Goal: Find specific page/section: Find specific page/section

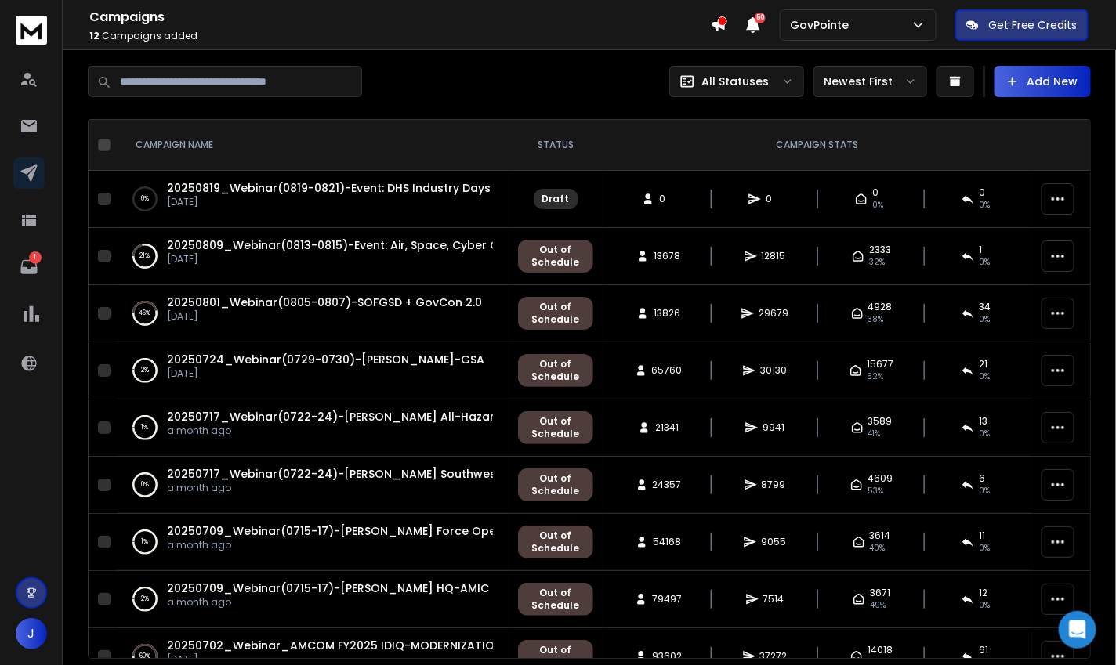
click at [397, 191] on span "20250819_Webinar(0819-0821)-Event: DHS Industry Days" at bounding box center [329, 188] width 324 height 16
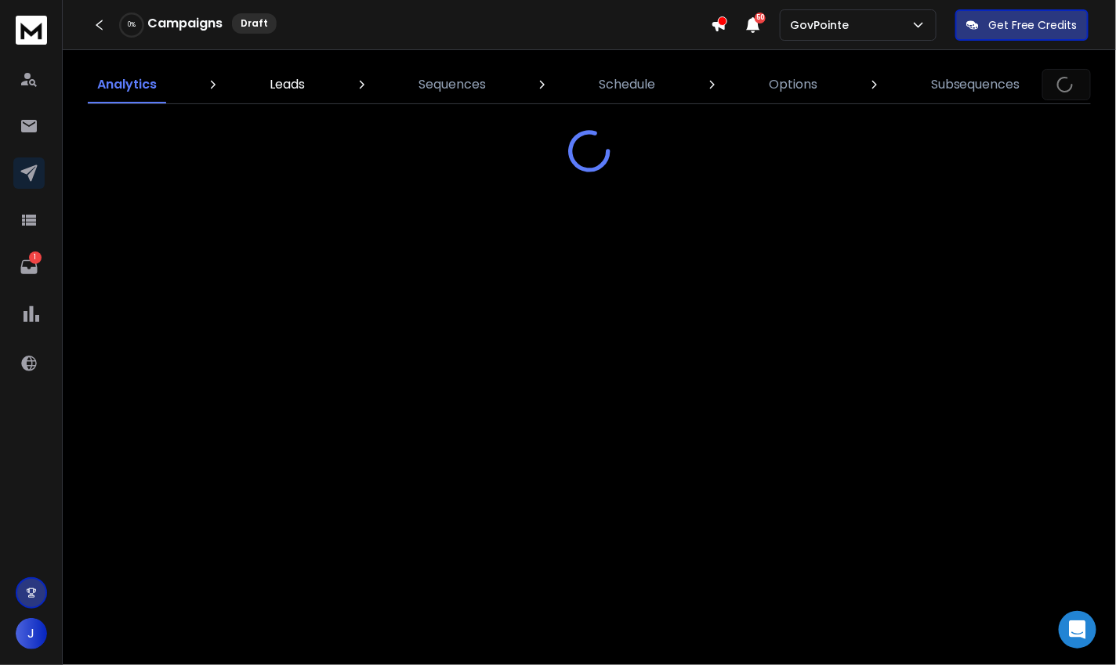
click at [289, 84] on p "Leads" at bounding box center [287, 84] width 35 height 19
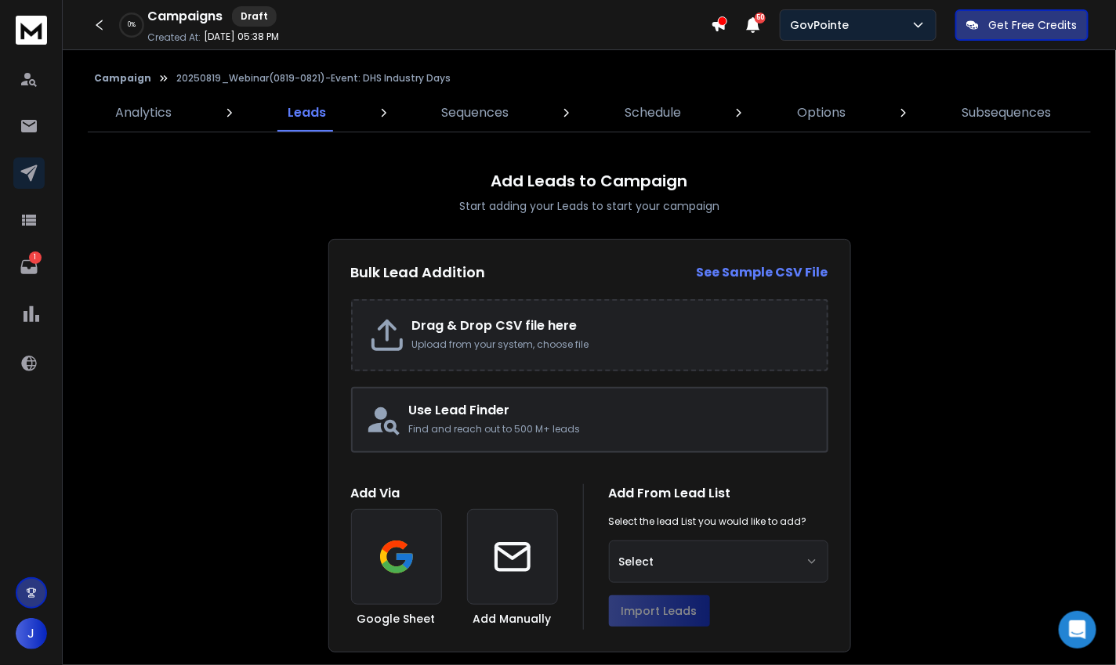
click at [819, 25] on p "GovPointe" at bounding box center [822, 25] width 65 height 16
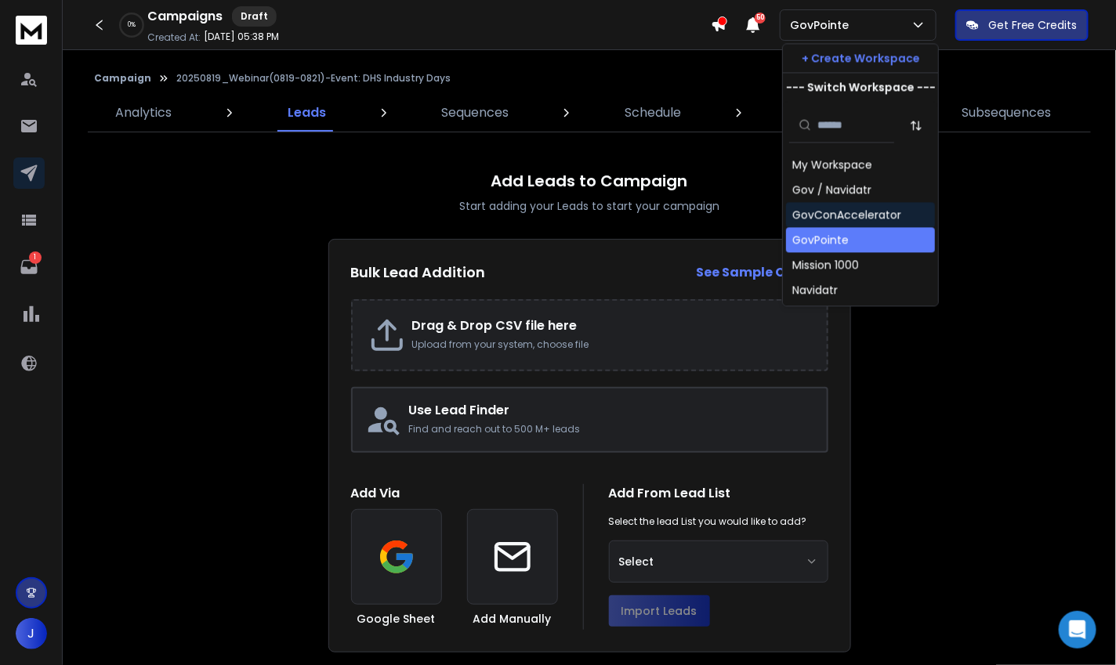
click at [860, 215] on div "GovConAccelerator" at bounding box center [846, 215] width 109 height 16
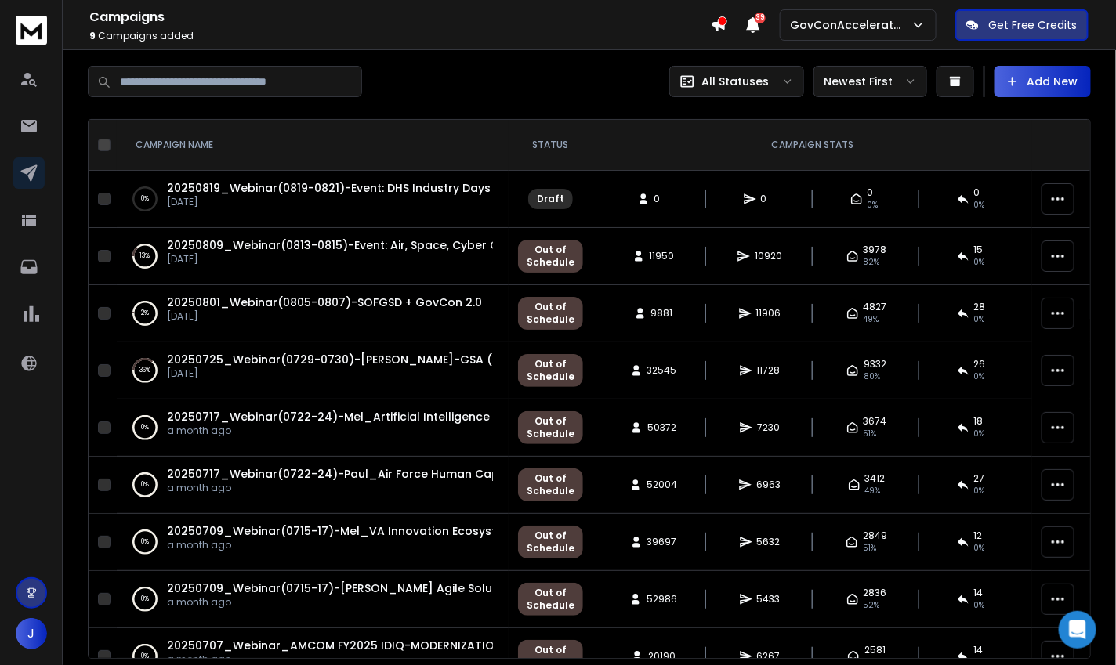
click at [597, 81] on div "Campaigns 9 Campaigns Added All Statuses Newest First Add New" at bounding box center [840, 81] width 502 height 31
click at [30, 264] on icon at bounding box center [29, 267] width 19 height 19
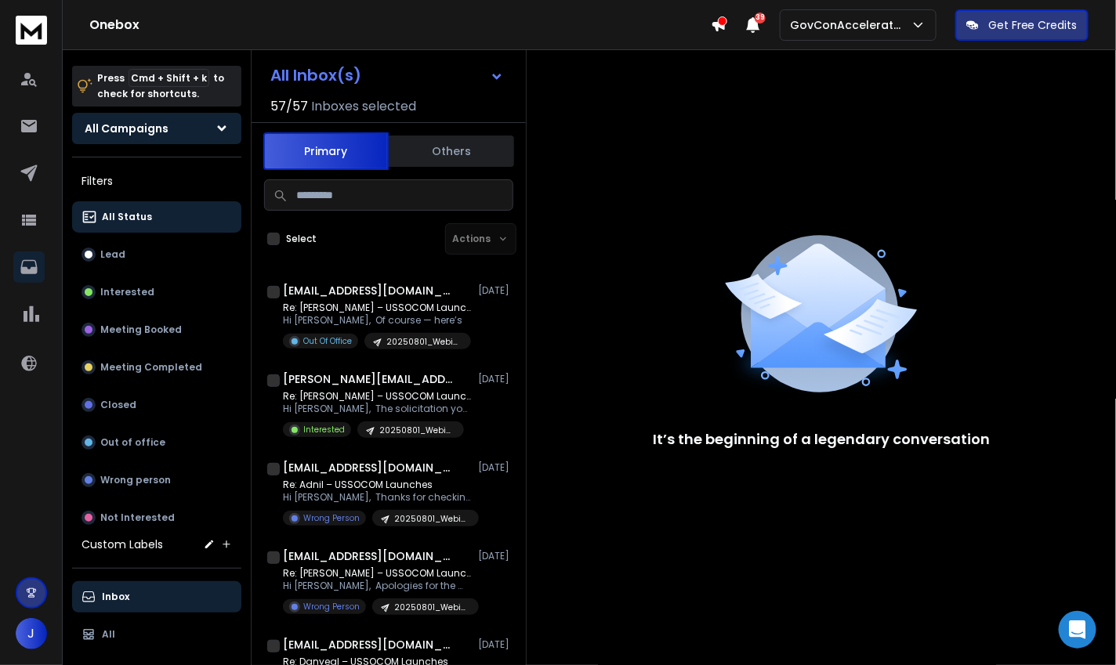
click at [103, 132] on h1 "All Campaigns" at bounding box center [127, 129] width 84 height 16
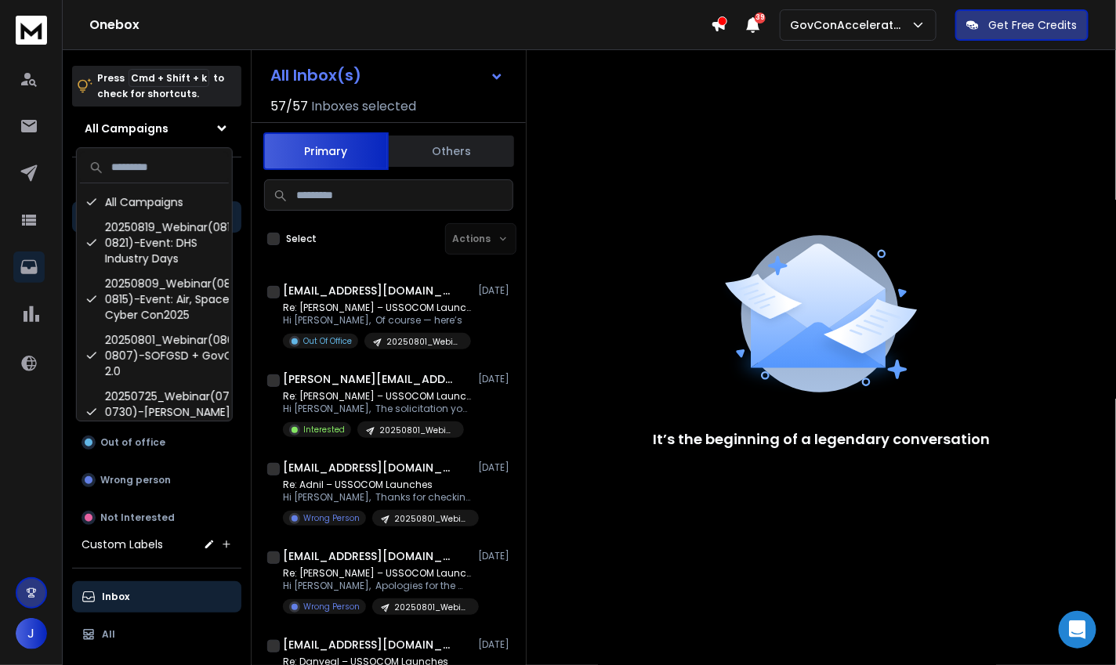
scroll to position [0, 1]
